Goal: Check status

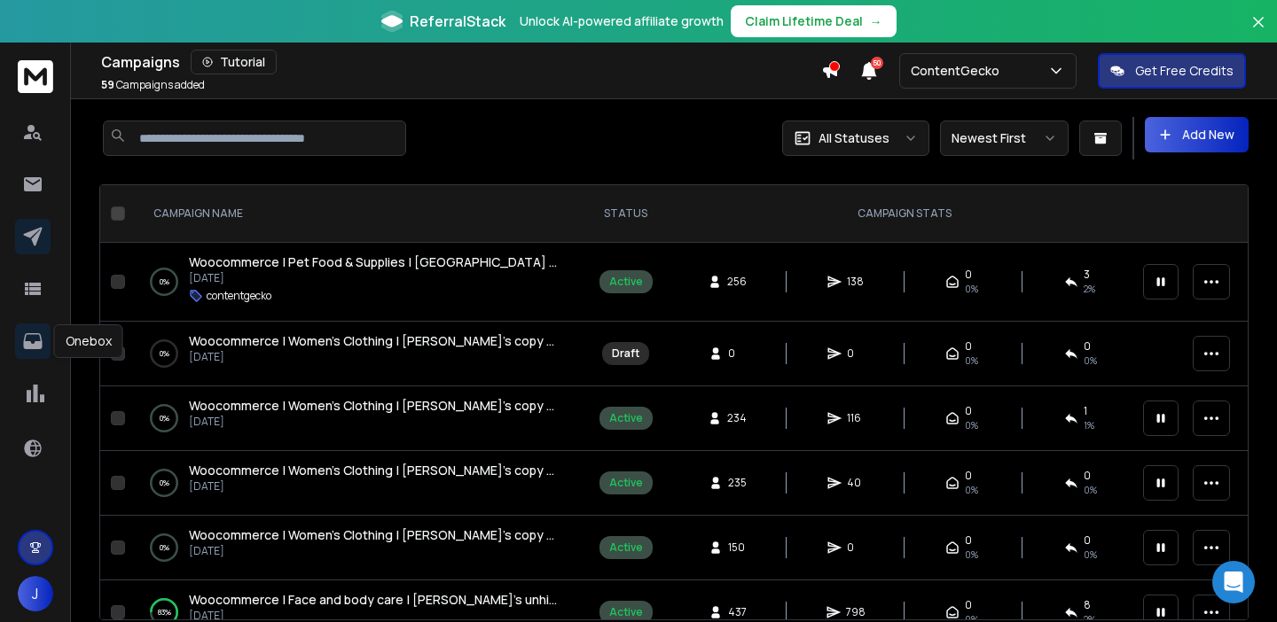
click at [40, 340] on icon at bounding box center [32, 341] width 19 height 16
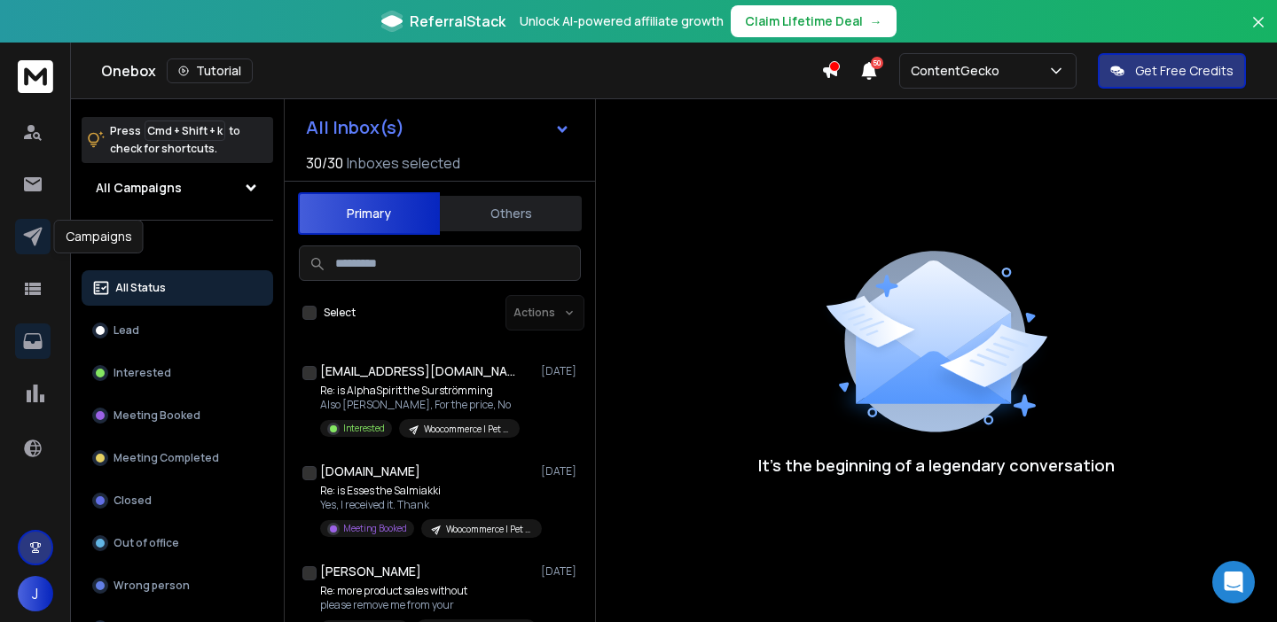
click at [24, 240] on icon at bounding box center [32, 236] width 21 height 21
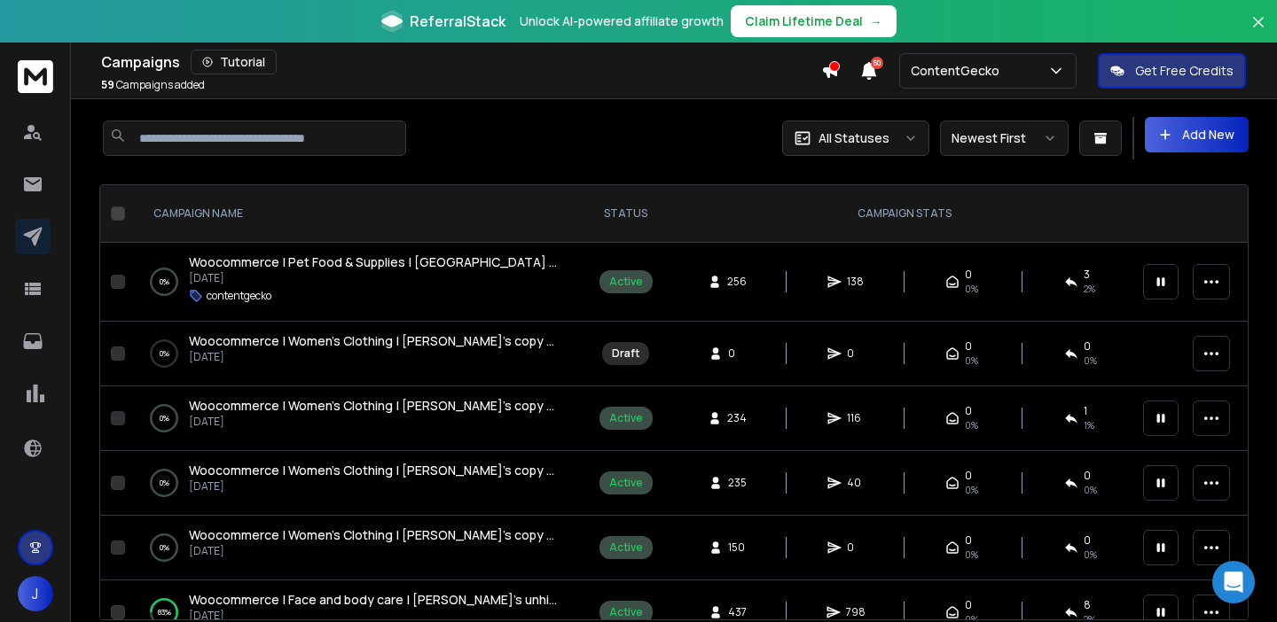
click at [316, 422] on p "[DATE]" at bounding box center [373, 422] width 369 height 14
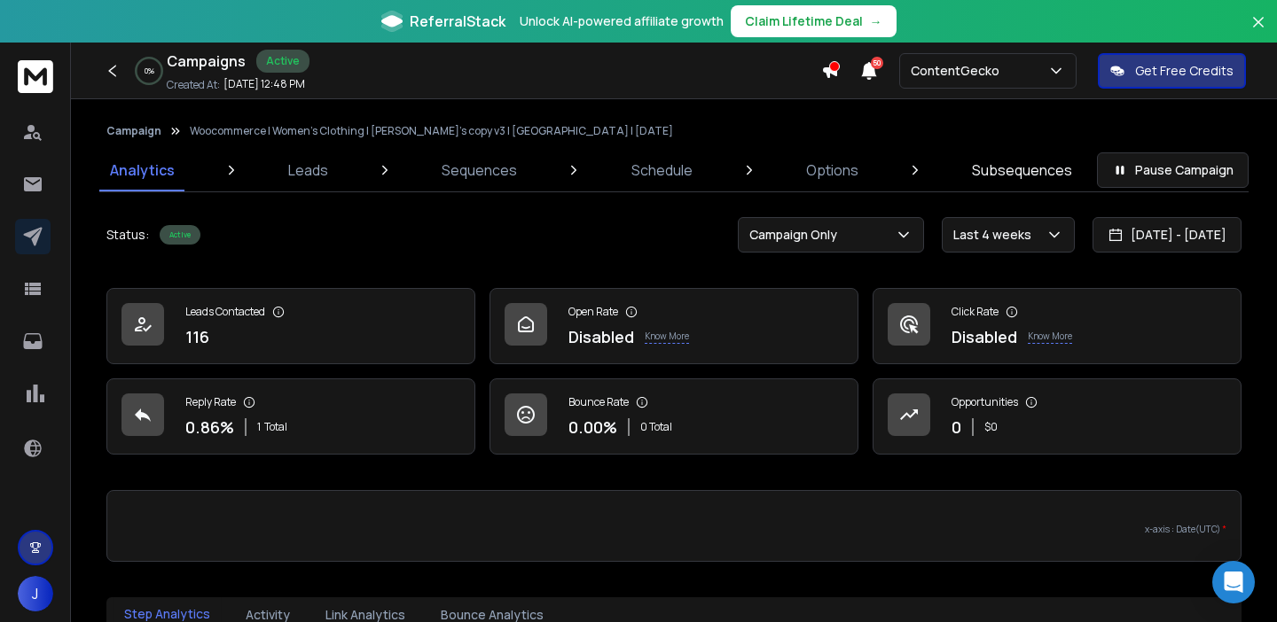
click at [1030, 162] on p "Subsequences" at bounding box center [1022, 170] width 100 height 21
